Goal: Information Seeking & Learning: Learn about a topic

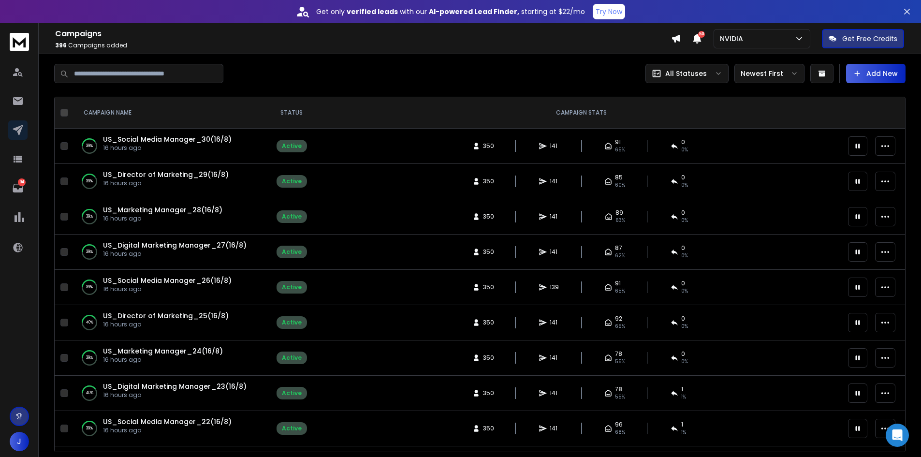
click at [419, 84] on div "Campaigns 396 Campaigns Added All Statuses Newest First Add New CAMPAIGN NAME S…" at bounding box center [479, 258] width 851 height 388
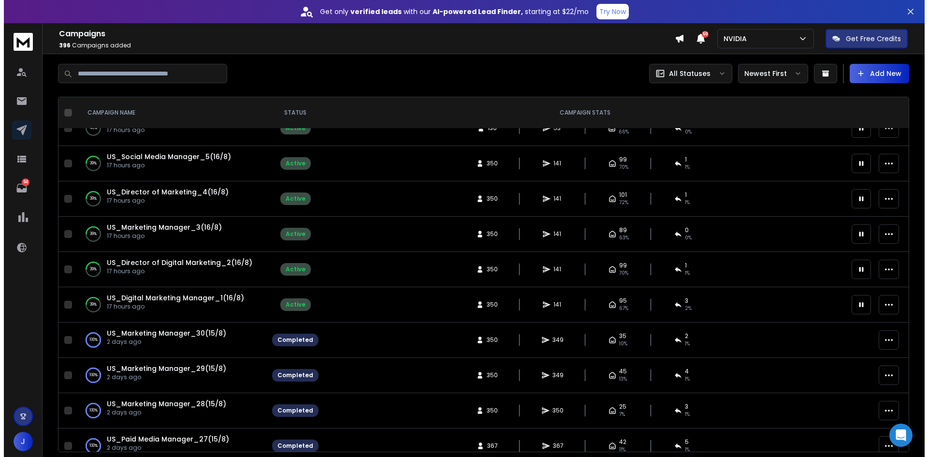
scroll to position [870, 0]
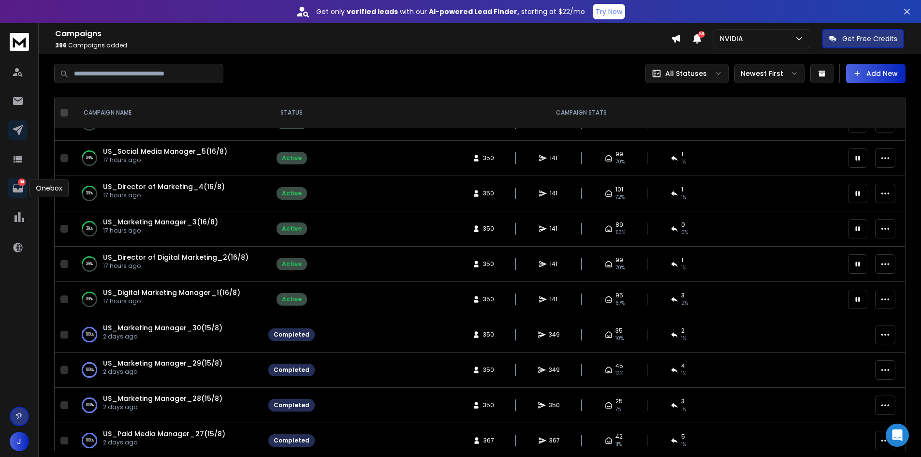
click at [18, 182] on p "94" at bounding box center [22, 182] width 8 height 8
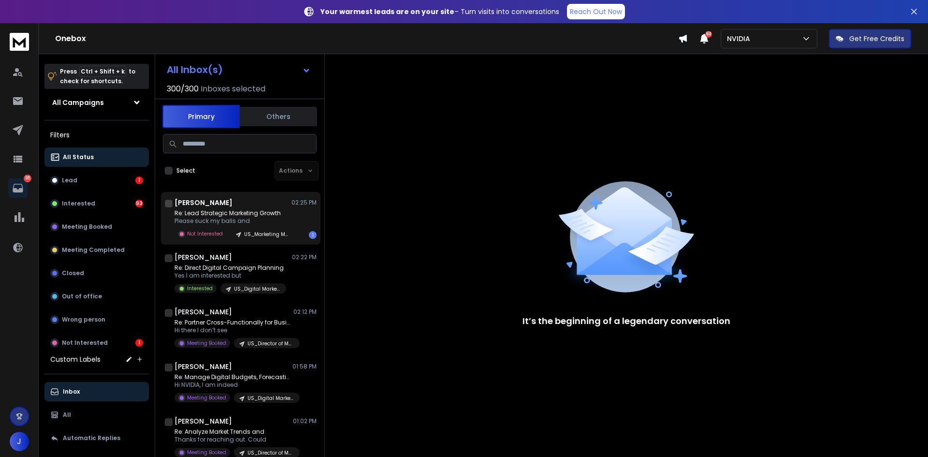
click at [217, 217] on p "Please suck my balls and" at bounding box center [232, 221] width 116 height 8
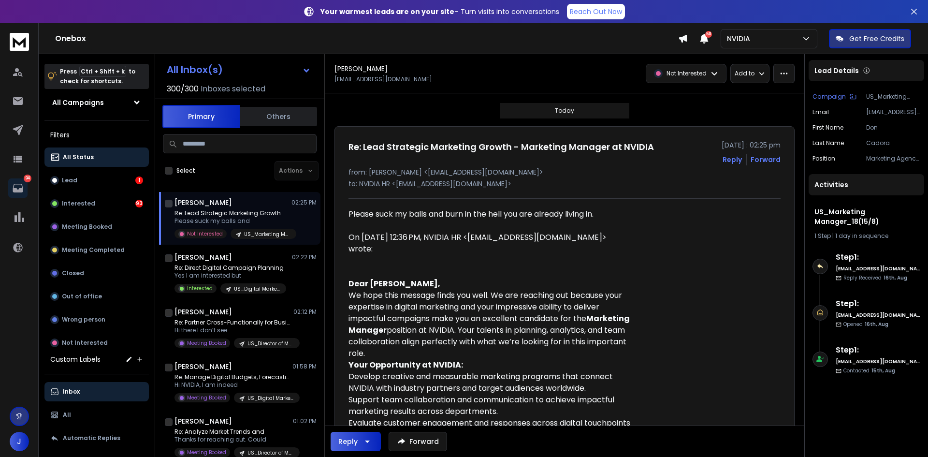
click at [474, 235] on blockquote "On Aug 15, 2025, at 12:36 PM, NVIDIA HR <askhr@talentmobilityplatformnvidia.com…" at bounding box center [489, 248] width 282 height 35
click at [20, 132] on icon at bounding box center [18, 130] width 12 height 12
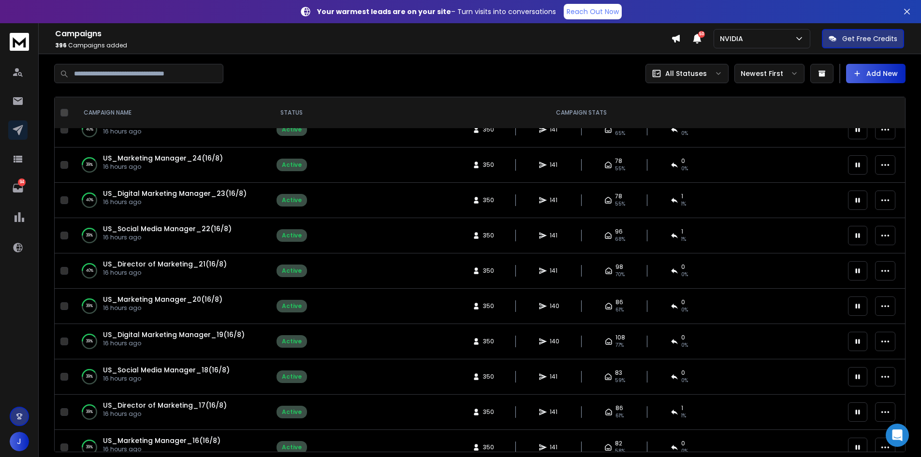
scroll to position [193, 0]
click at [352, 57] on div "Campaigns 396 Campaigns Added All Statuses Newest First Add New CAMPAIGN NAME S…" at bounding box center [480, 257] width 882 height 407
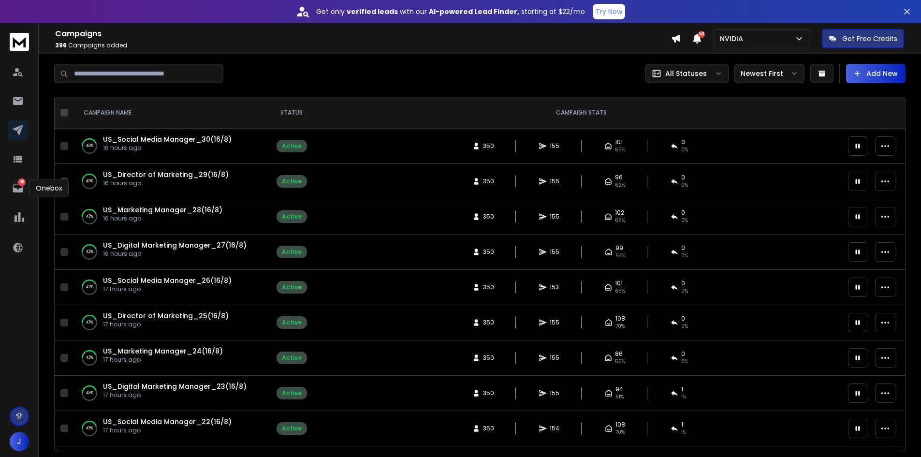
click at [4, 188] on div "96 J" at bounding box center [19, 241] width 39 height 437
click at [10, 188] on link "96" at bounding box center [17, 187] width 19 height 19
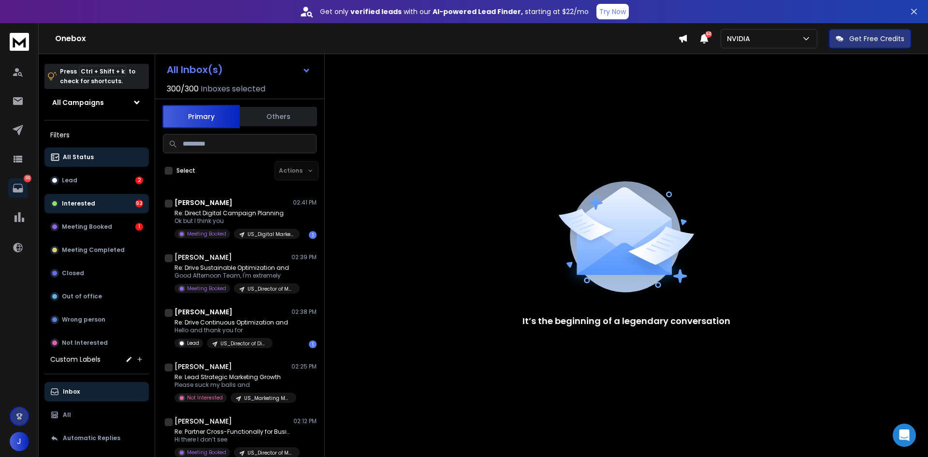
click at [97, 199] on button "Interested 93" at bounding box center [96, 203] width 104 height 19
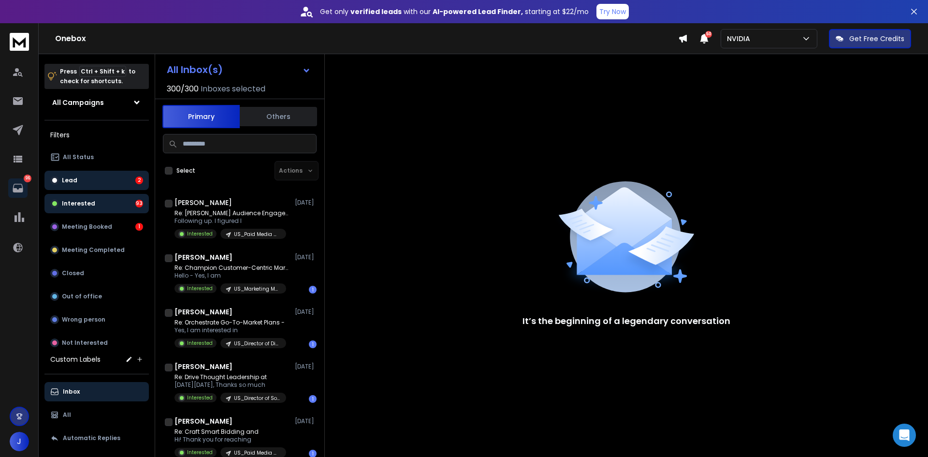
click at [99, 175] on button "Lead 2" at bounding box center [96, 180] width 104 height 19
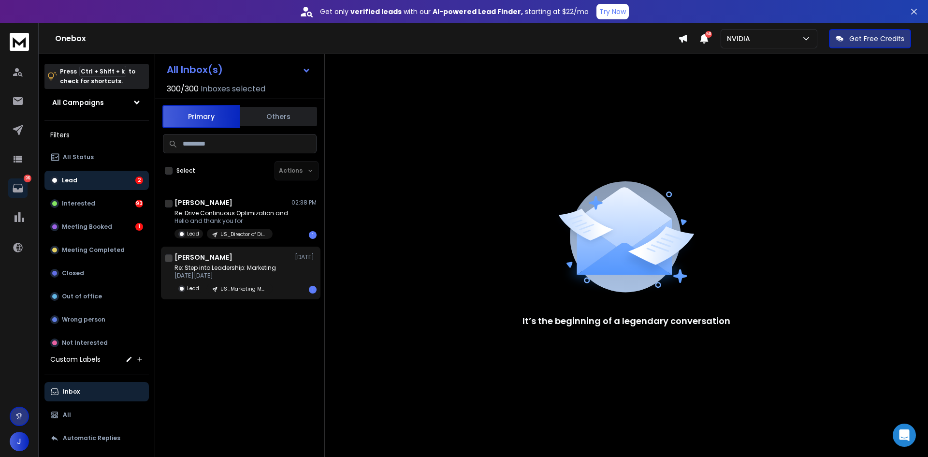
click at [232, 259] on h1 "Juliana Gramowski" at bounding box center [203, 257] width 58 height 10
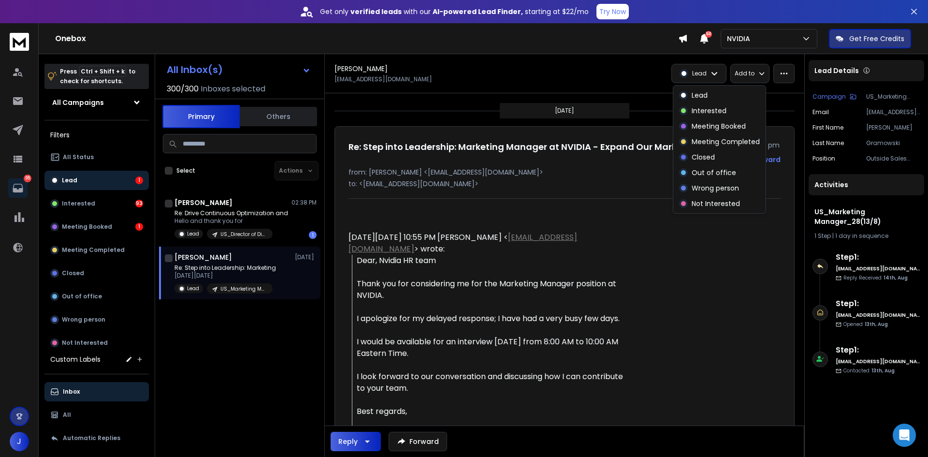
click at [697, 64] on div "Lead" at bounding box center [699, 73] width 54 height 18
click at [713, 174] on p "Out of office" at bounding box center [714, 173] width 44 height 10
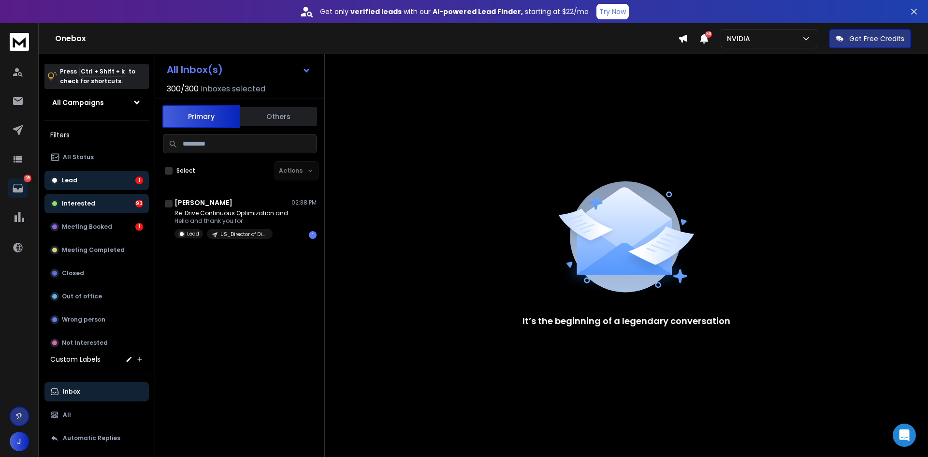
click at [83, 207] on div "Interested" at bounding box center [72, 203] width 45 height 9
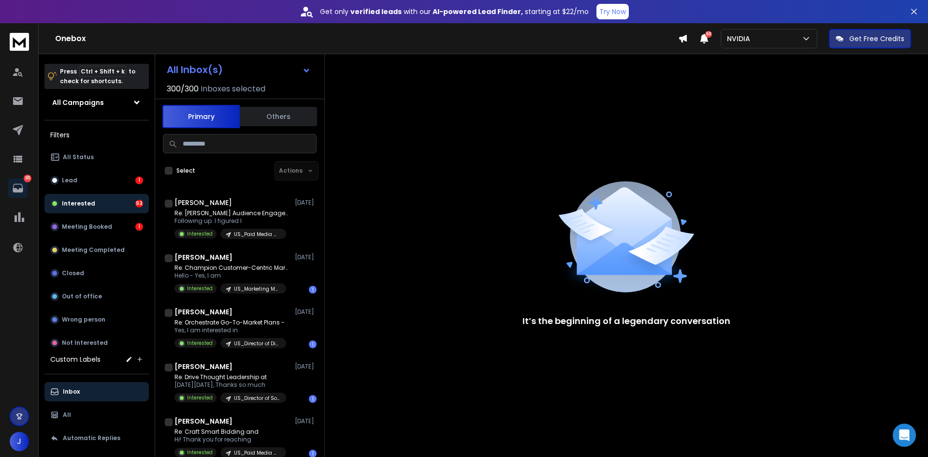
click at [493, 260] on div "It’s the beginning of a legendary conversation" at bounding box center [626, 248] width 603 height 388
click at [406, 171] on div "It’s the beginning of a legendary conversation" at bounding box center [626, 248] width 603 height 388
click at [543, 206] on div at bounding box center [626, 237] width 211 height 136
drag, startPoint x: 684, startPoint y: 271, endPoint x: 704, endPoint y: 296, distance: 31.7
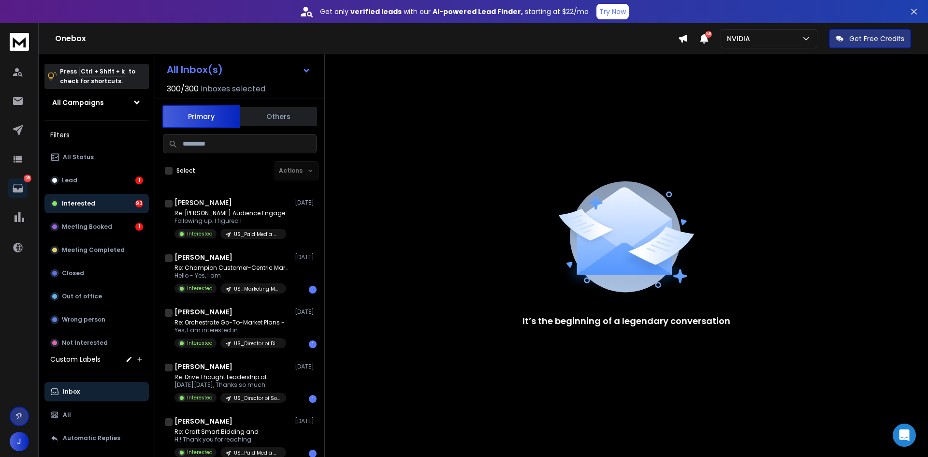
click at [685, 272] on icon at bounding box center [625, 236] width 145 height 111
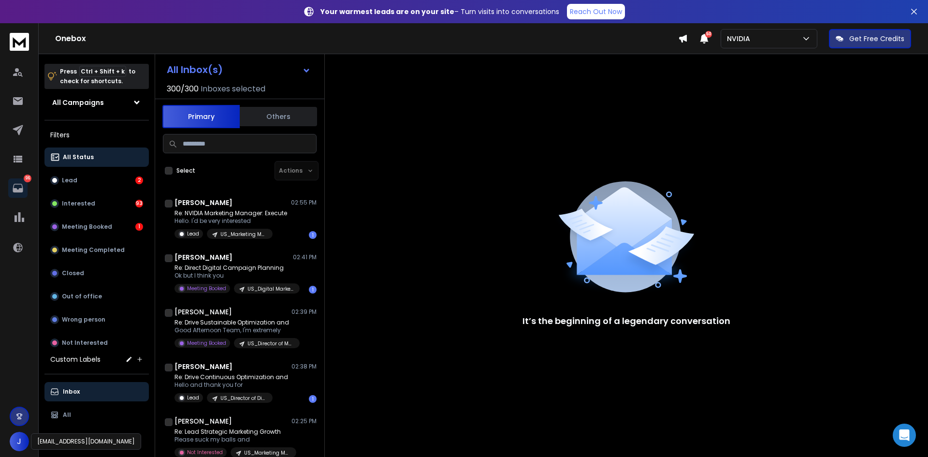
click at [19, 444] on span "J" at bounding box center [19, 441] width 19 height 19
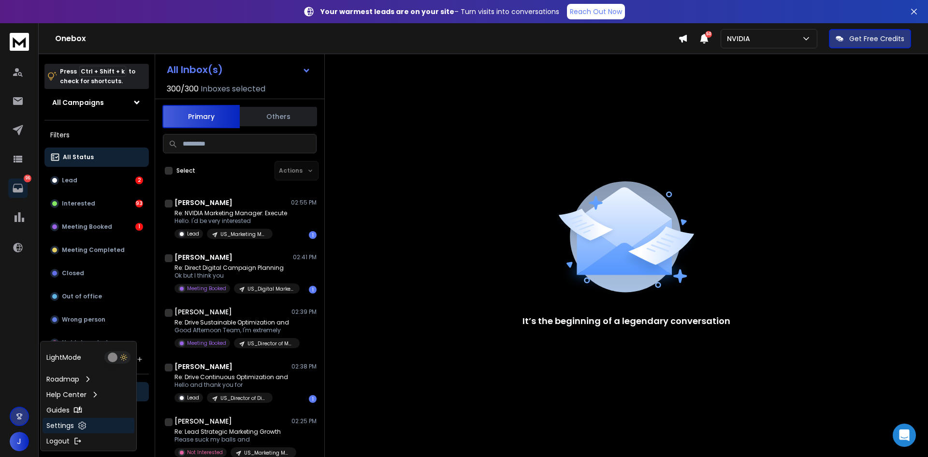
click at [69, 424] on p "Settings" at bounding box center [60, 425] width 28 height 10
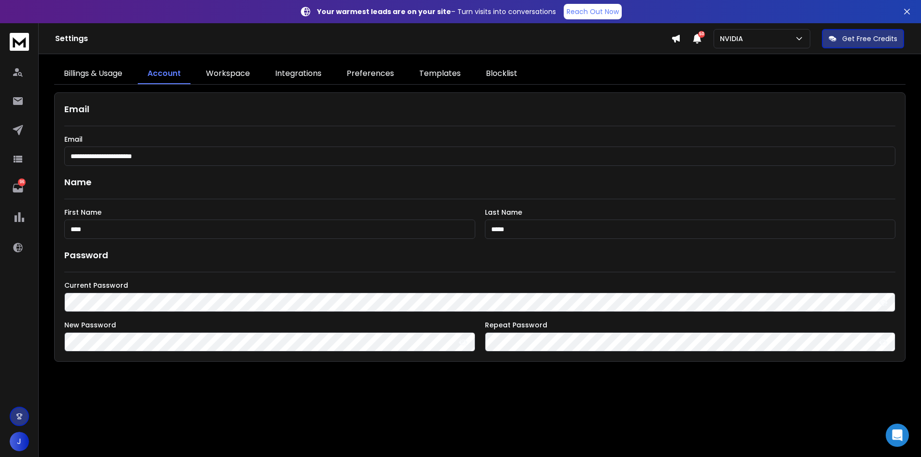
click at [104, 70] on link "Billings & Usage" at bounding box center [93, 74] width 78 height 20
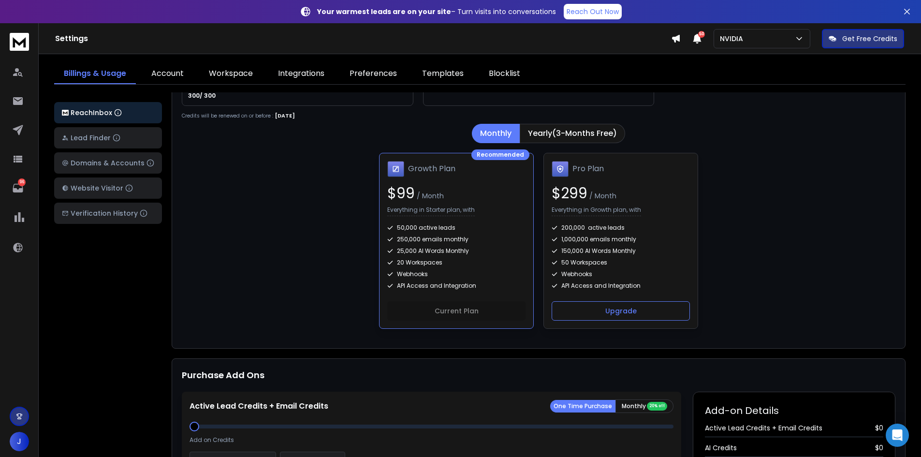
scroll to position [193, 0]
click at [21, 127] on icon at bounding box center [18, 130] width 10 height 10
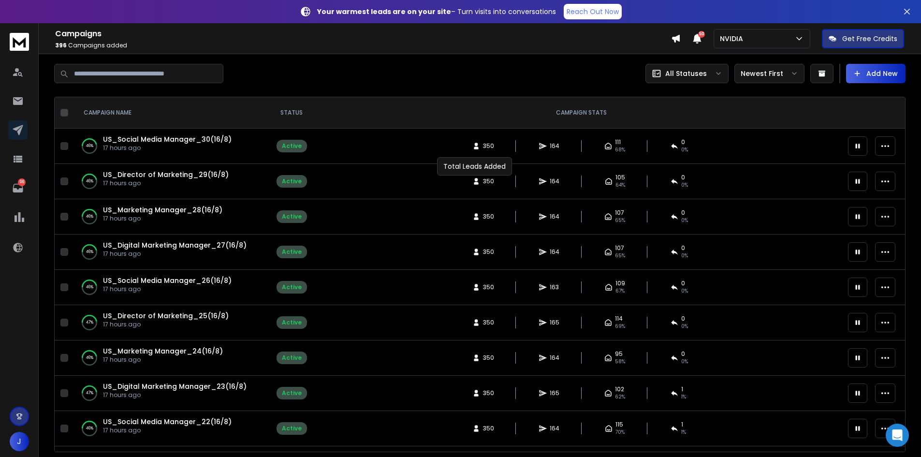
click at [403, 74] on div at bounding box center [267, 73] width 426 height 19
click at [408, 73] on div at bounding box center [267, 73] width 426 height 19
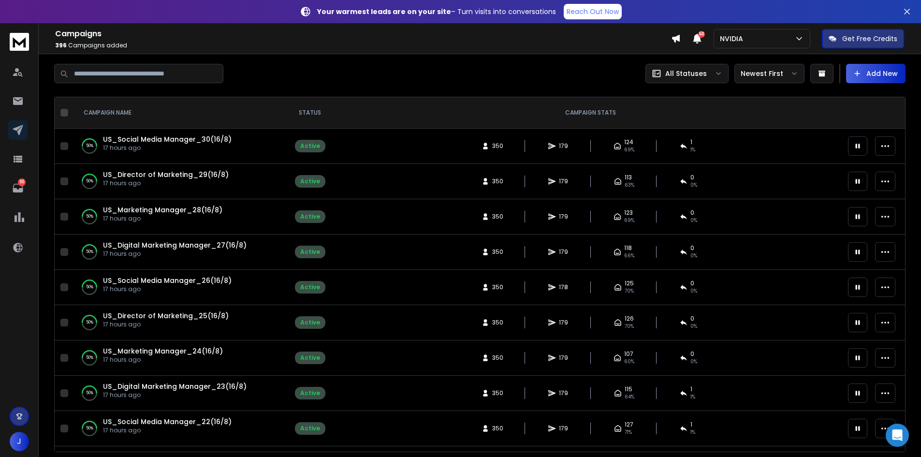
click at [507, 63] on div "Campaigns 396 Campaigns Added All Statuses Newest First Add New CAMPAIGN NAME S…" at bounding box center [480, 257] width 882 height 407
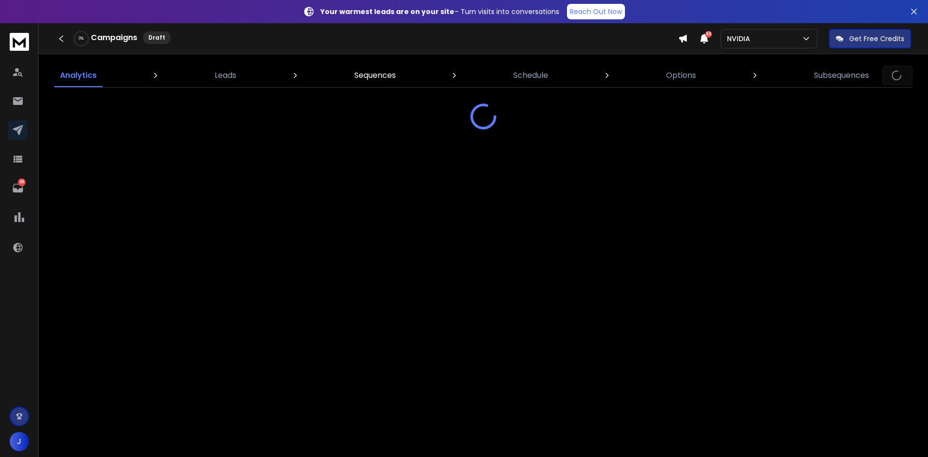
click at [373, 82] on link "Sequences" at bounding box center [374, 75] width 53 height 23
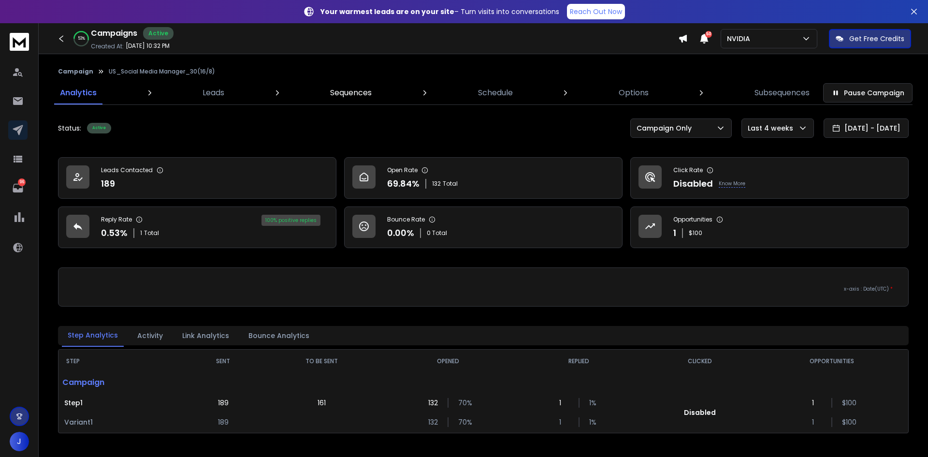
click at [337, 90] on p "Sequences" at bounding box center [351, 93] width 42 height 12
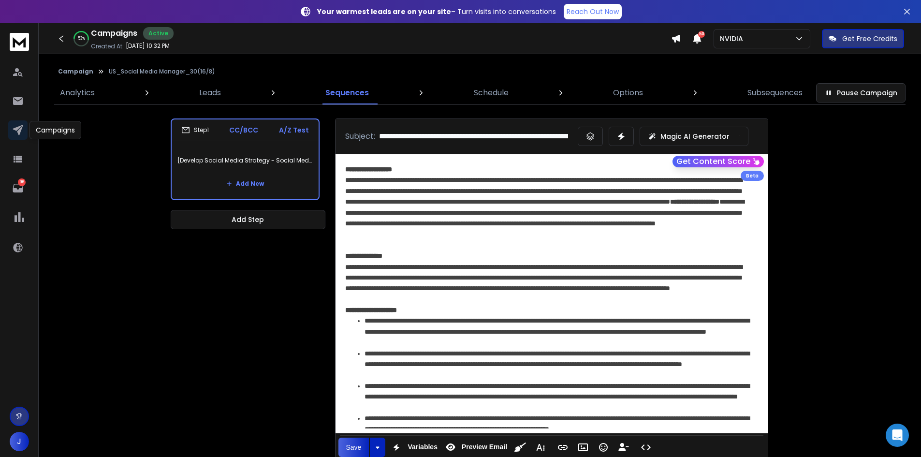
click at [20, 130] on icon at bounding box center [18, 130] width 10 height 10
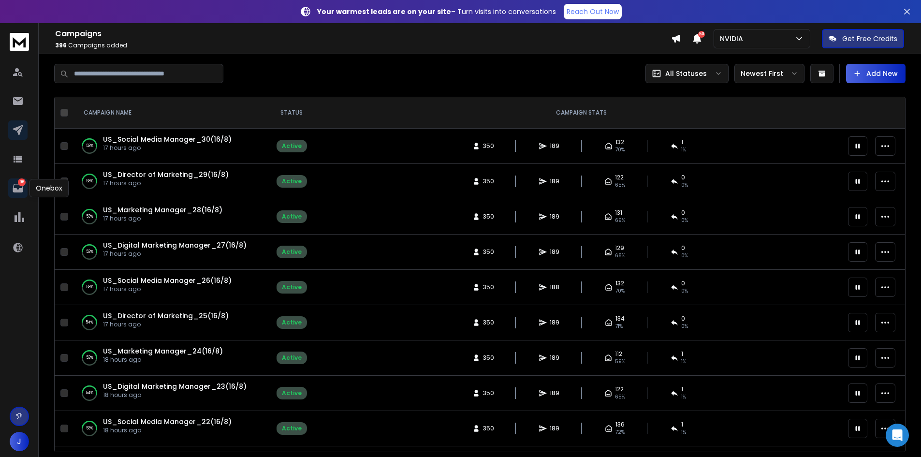
click at [15, 186] on icon at bounding box center [18, 188] width 12 height 12
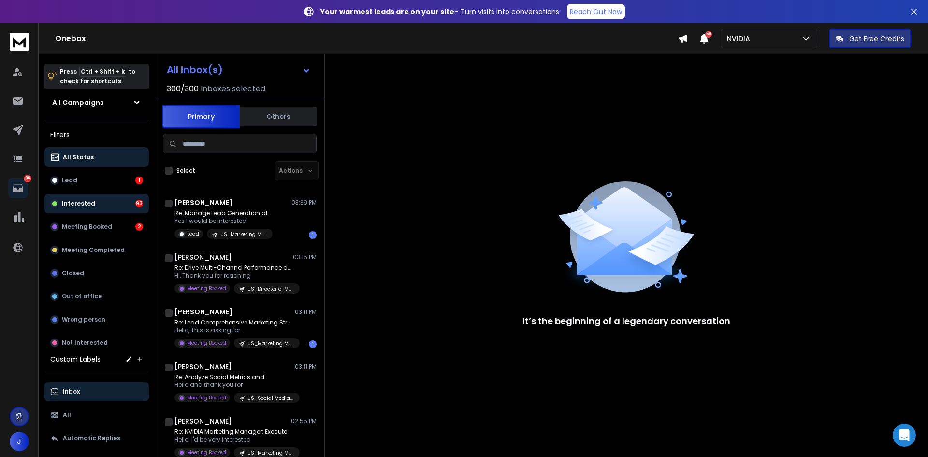
click at [119, 200] on button "Interested 93" at bounding box center [96, 203] width 104 height 19
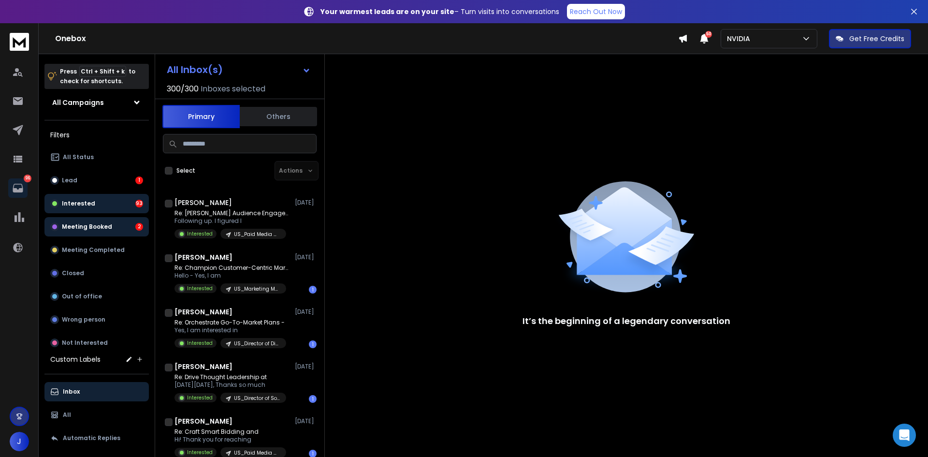
click at [106, 224] on p "Meeting Booked" at bounding box center [87, 227] width 50 height 8
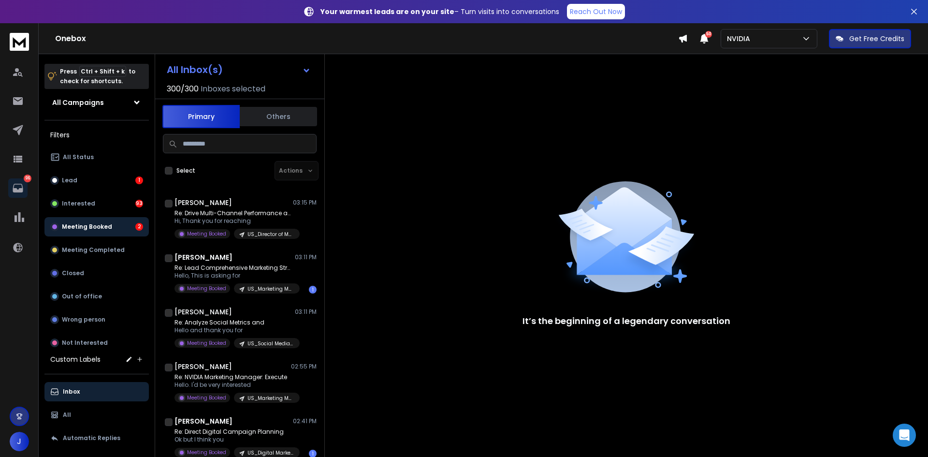
click at [345, 238] on div "It’s the beginning of a legendary conversation" at bounding box center [626, 248] width 603 height 388
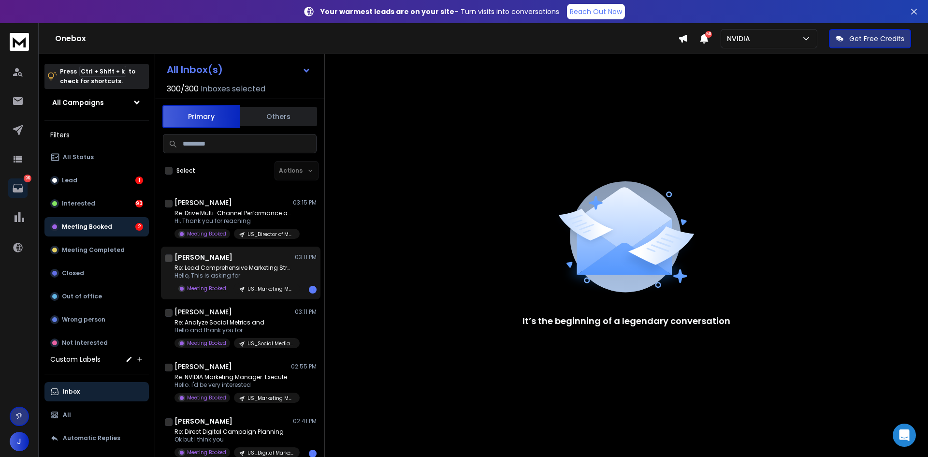
click at [277, 258] on div "Thomas Prochaska 03:11 PM" at bounding box center [245, 257] width 142 height 10
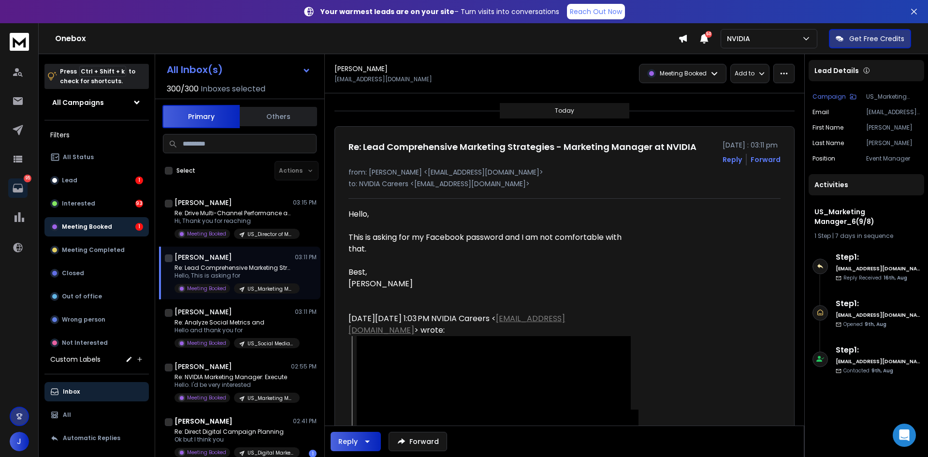
drag, startPoint x: 388, startPoint y: 290, endPoint x: 340, endPoint y: 214, distance: 89.7
copy div
click at [517, 220] on div "Hello," at bounding box center [489, 214] width 282 height 12
drag, startPoint x: 556, startPoint y: 187, endPoint x: 416, endPoint y: 189, distance: 140.2
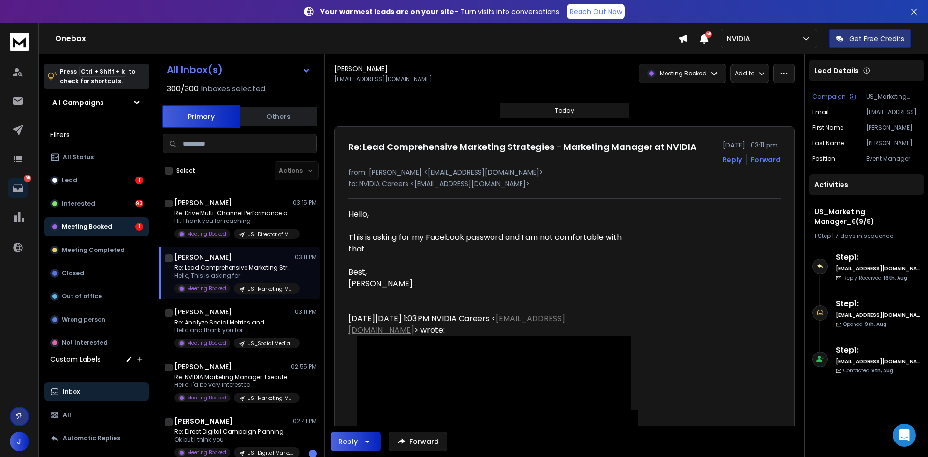
click at [416, 188] on p "to: NVIDIA Careers <careers@digitalworkplacedatanvidia.com>" at bounding box center [564, 184] width 432 height 10
copy p "careers@digitalworkplacedatanvidia.com"
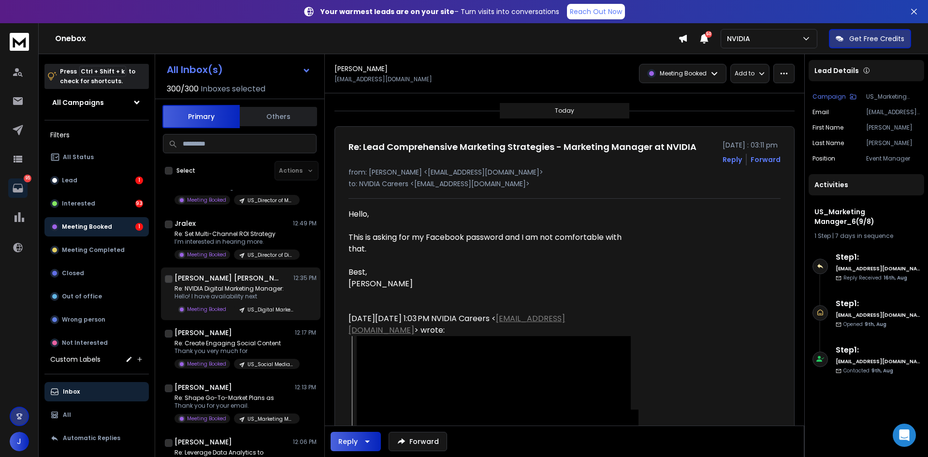
scroll to position [193, 0]
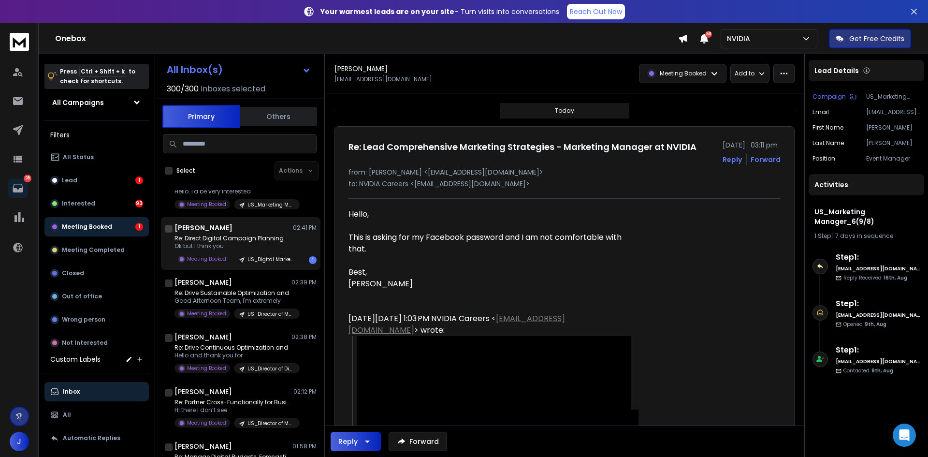
click at [271, 264] on div "Meeting Booked US_Digital Marketing Manager_1(16/8)" at bounding box center [236, 259] width 125 height 10
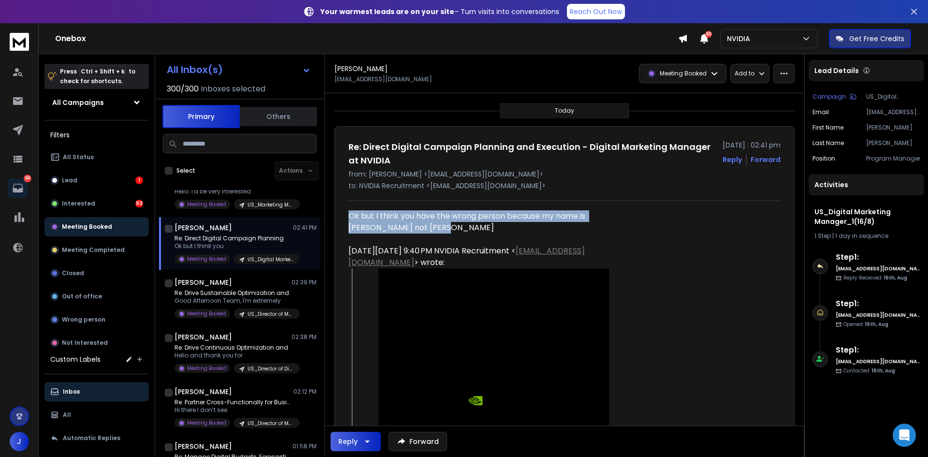
copy div "Ok but I think you have the wrong person because my name is Jonathan not Stepha…"
drag, startPoint x: 404, startPoint y: 230, endPoint x: 345, endPoint y: 213, distance: 61.5
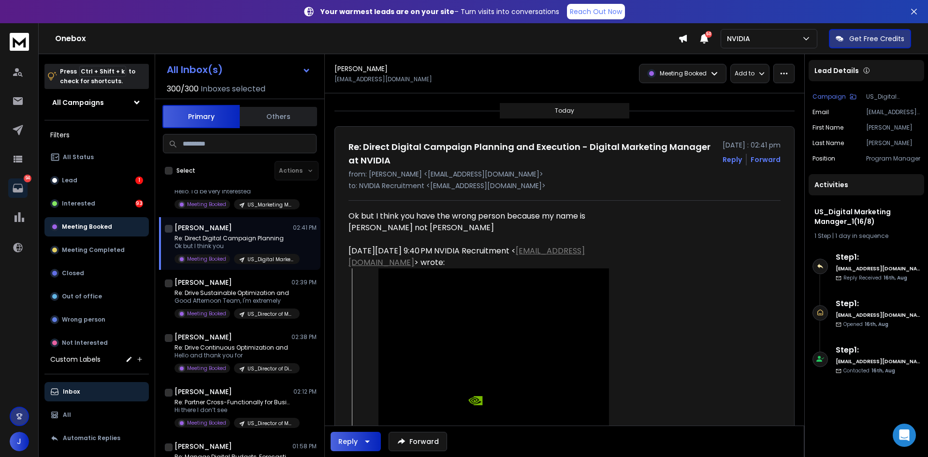
click at [590, 178] on p "from: jonathan jacobson <jonij1948@gmail.com>" at bounding box center [564, 174] width 432 height 10
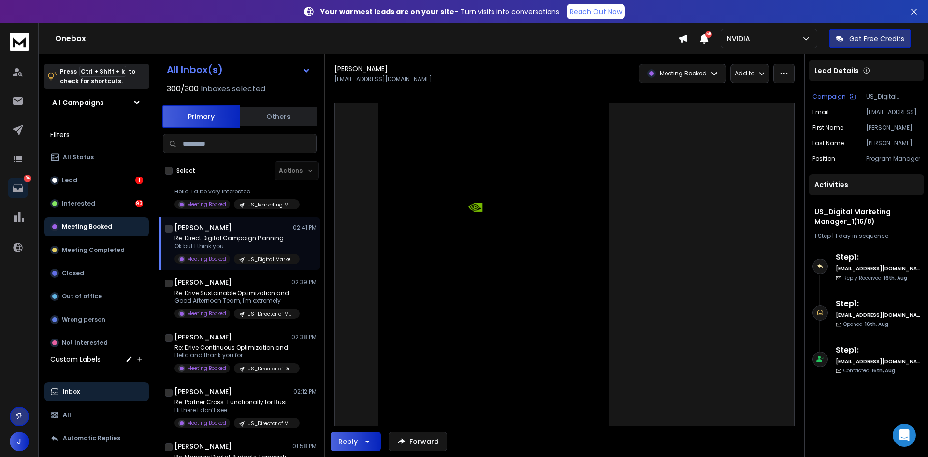
scroll to position [0, 0]
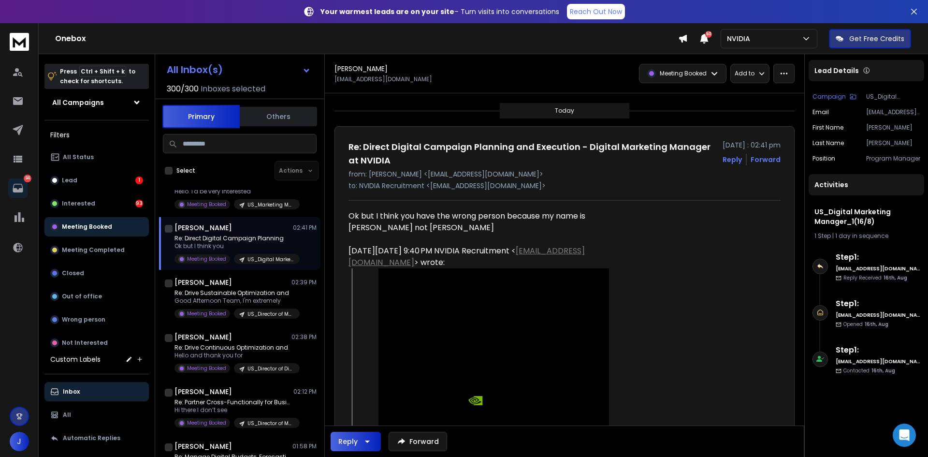
drag, startPoint x: 594, startPoint y: 188, endPoint x: 430, endPoint y: 185, distance: 164.3
click at [430, 185] on p "to: NVIDIA Recruitment <teamrecruitment@aicandidatematchnvidia.com>" at bounding box center [564, 186] width 432 height 10
copy p "teamrecruitment@aicandidatematchnvidia.com"
click at [463, 88] on div "jonathan jacobson jonathan jacobson jonij1948@gmail.com Meeting Booked Add to M…" at bounding box center [564, 73] width 479 height 39
click at [377, 182] on p "to: NVIDIA Recruitment <teamrecruitment@aicandidatematchnvidia.com>" at bounding box center [564, 186] width 432 height 10
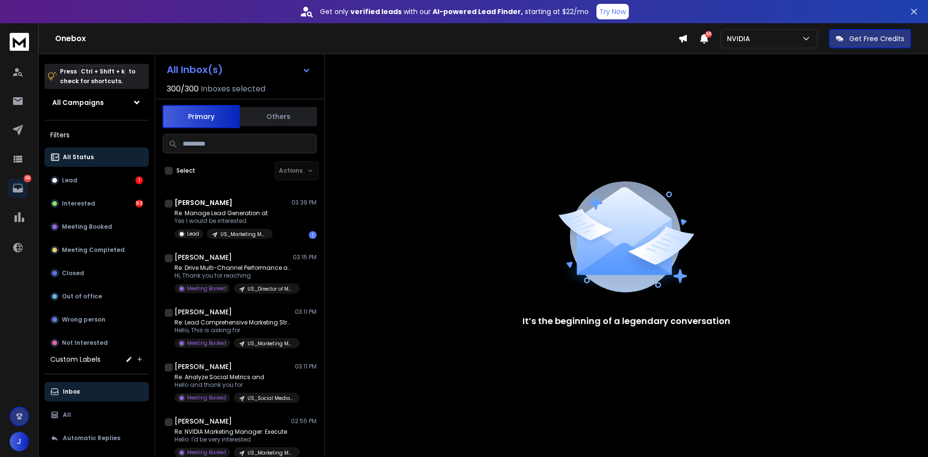
click at [422, 179] on div "It’s the beginning of a legendary conversation" at bounding box center [626, 248] width 603 height 388
click at [18, 133] on icon at bounding box center [18, 130] width 10 height 10
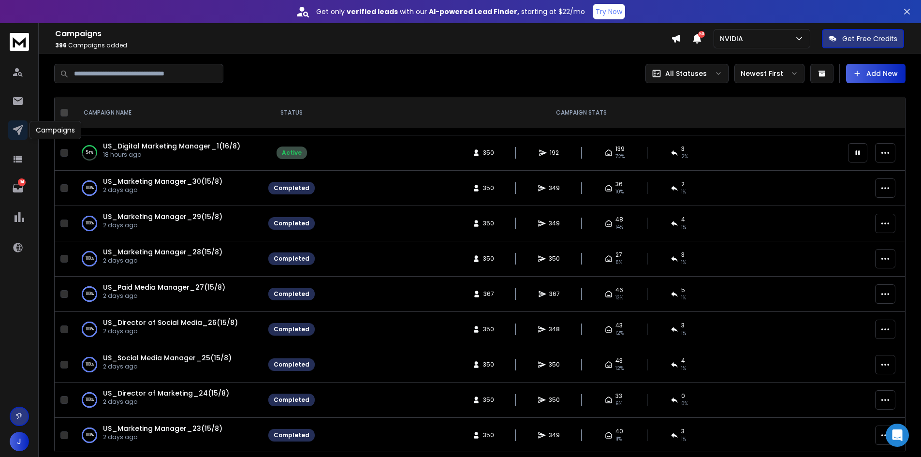
scroll to position [1464, 0]
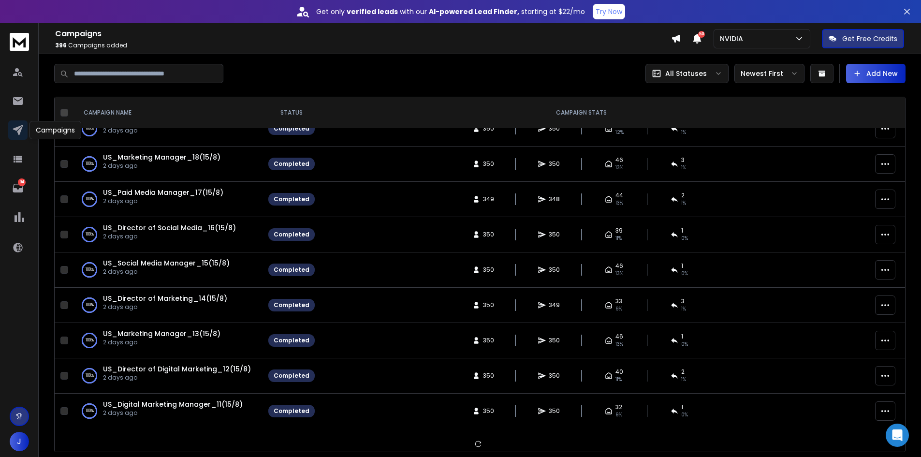
click at [191, 301] on span "US_Director of Marketing_14(15/8)" at bounding box center [165, 298] width 124 height 10
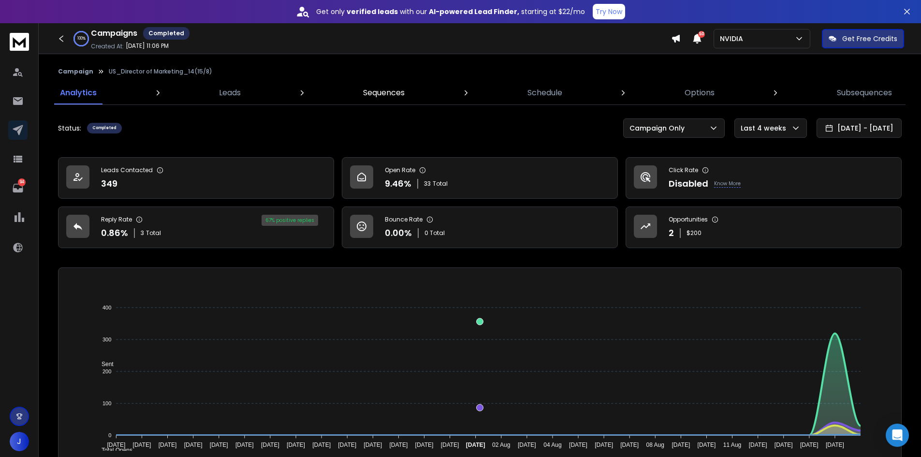
click at [374, 85] on link "Sequences" at bounding box center [383, 92] width 53 height 23
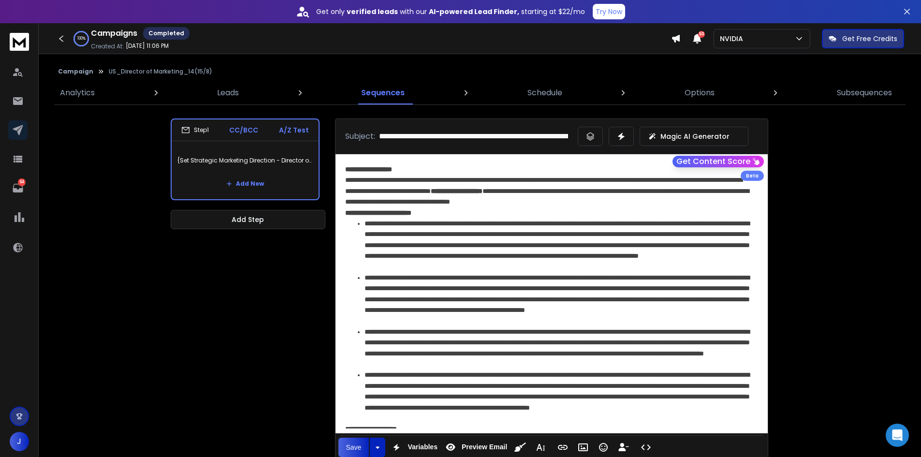
drag, startPoint x: 324, startPoint y: 227, endPoint x: 343, endPoint y: 234, distance: 20.2
click at [339, 232] on div "Step 1 CC/BCC A/Z Test {Set Strategic Marketing Direction - Director of Marketi…" at bounding box center [480, 289] width 619 height 343
click at [445, 259] on li "**********" at bounding box center [557, 245] width 386 height 54
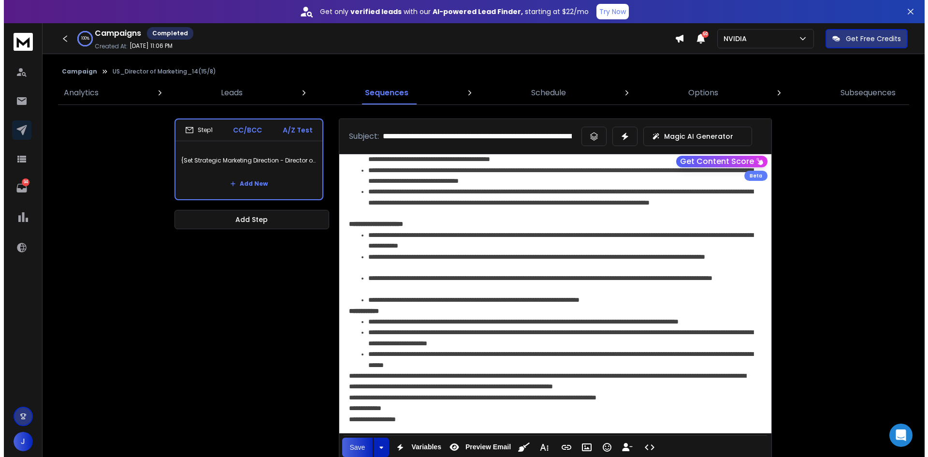
scroll to position [102, 0]
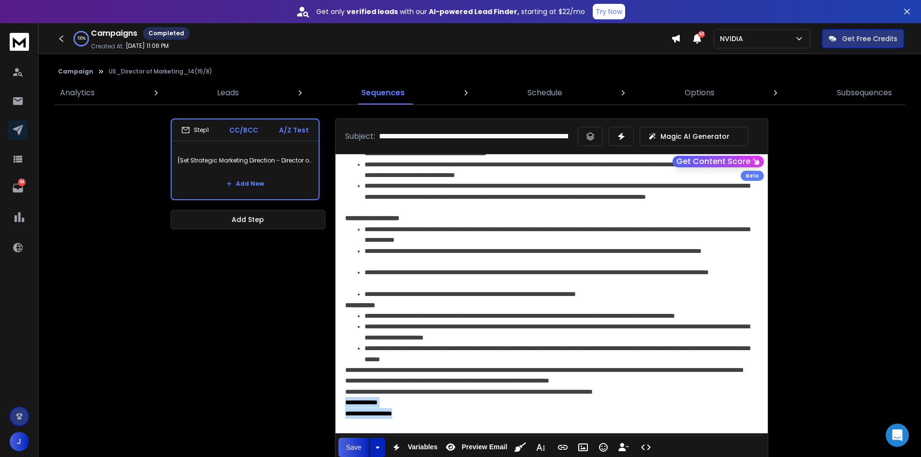
drag, startPoint x: 413, startPoint y: 416, endPoint x: 324, endPoint y: 401, distance: 89.8
click at [324, 401] on div "Step 1 CC/BCC A/Z Test {Set Strategic Marketing Direction - Director of Marketi…" at bounding box center [480, 289] width 619 height 343
click at [519, 412] on div "**********" at bounding box center [547, 408] width 405 height 22
click at [673, 391] on div "**********" at bounding box center [547, 391] width 405 height 11
click at [492, 442] on div "Preview Email" at bounding box center [475, 447] width 68 height 16
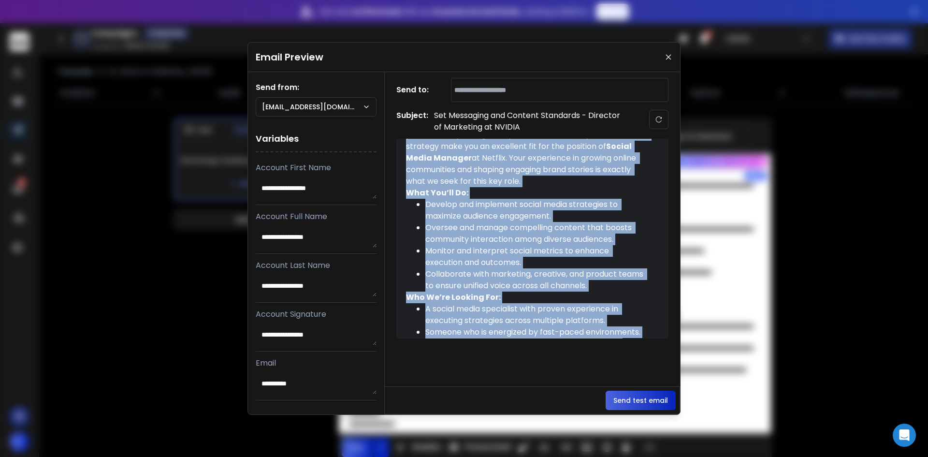
scroll to position [262, 0]
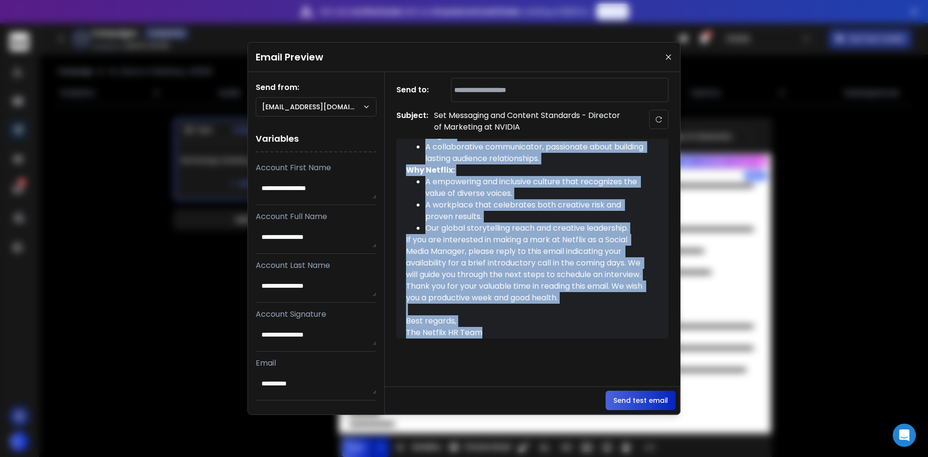
drag, startPoint x: 409, startPoint y: 150, endPoint x: 569, endPoint y: 330, distance: 240.7
copy div "Lore I'Dolorsit, Am cons adip elitsed doeiu tem inci. Ut lab etdolore mag al en…"
